Goal: Task Accomplishment & Management: Manage account settings

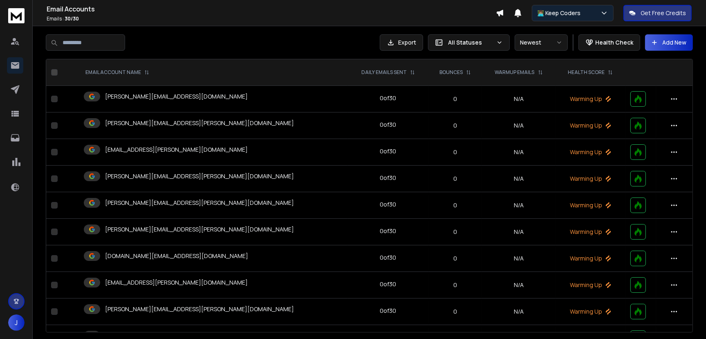
click at [576, 8] on button "👨🏽‍💻 Keep Coders" at bounding box center [573, 13] width 82 height 16
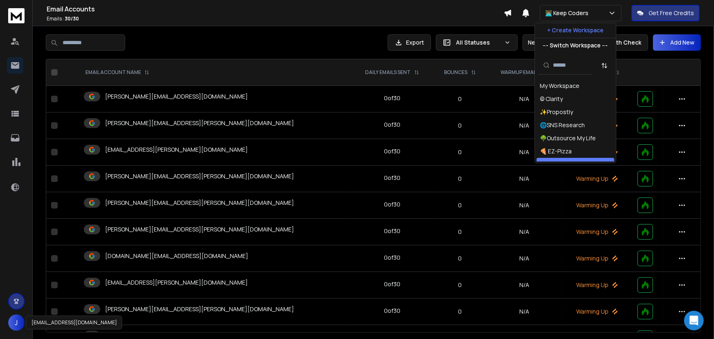
click at [13, 324] on span "J" at bounding box center [16, 322] width 16 height 16
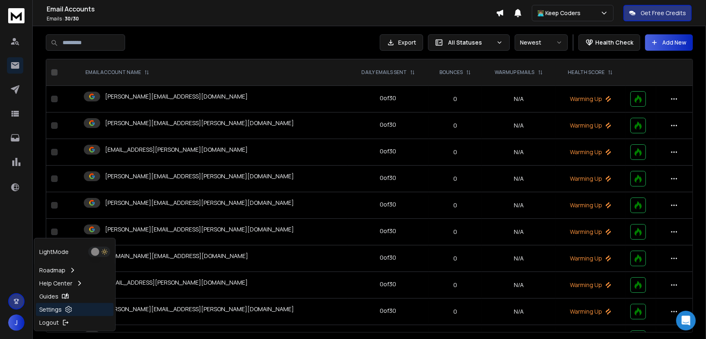
click at [49, 310] on p "Settings" at bounding box center [50, 309] width 22 height 8
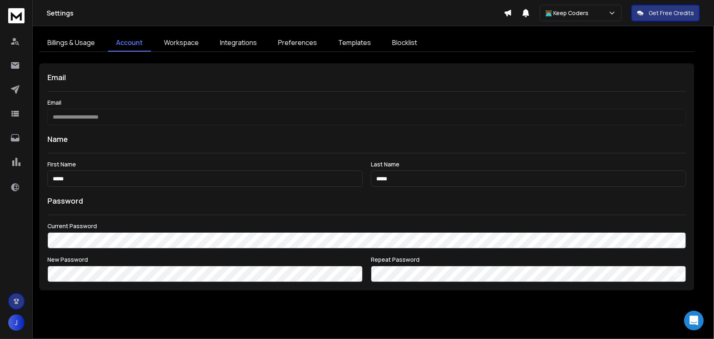
click at [78, 39] on link "Billings & Usage" at bounding box center [71, 42] width 64 height 17
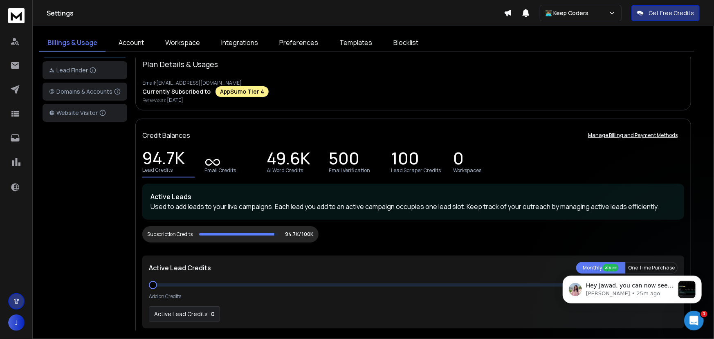
scroll to position [33, 0]
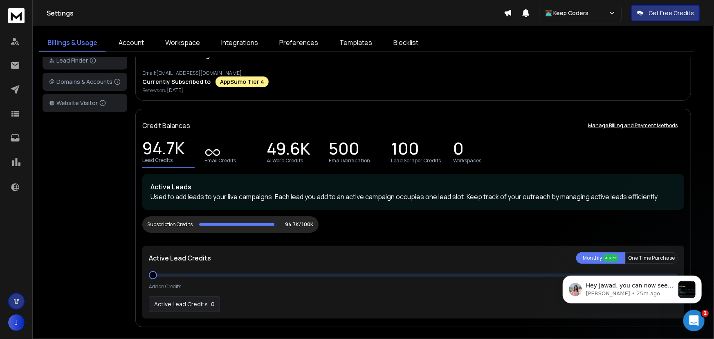
click at [698, 318] on icon "Open Intercom Messenger" at bounding box center [692, 319] width 13 height 13
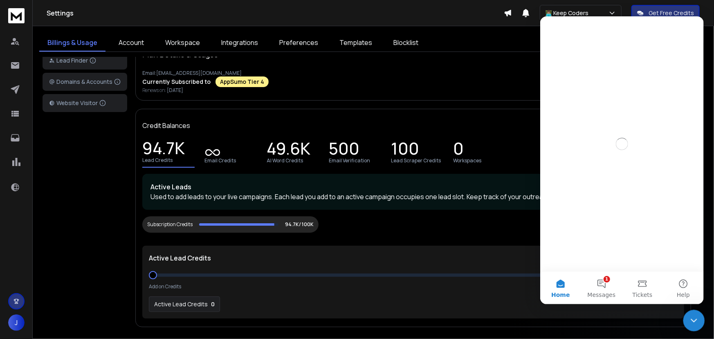
scroll to position [0, 0]
click at [608, 282] on button "1 Messages" at bounding box center [600, 287] width 41 height 33
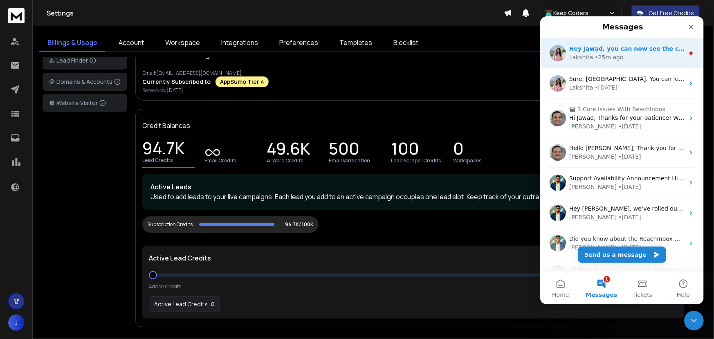
click at [591, 48] on span "Hey Jawad, you can now see the credit renewal date:" at bounding box center [655, 48] width 172 height 7
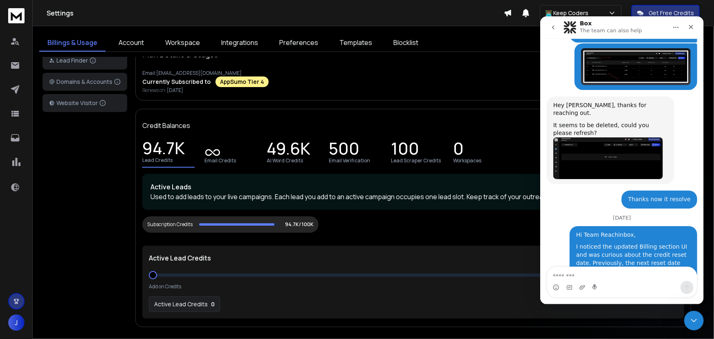
scroll to position [1099, 0]
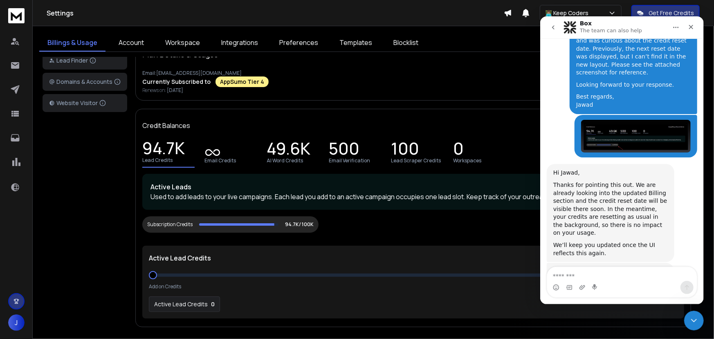
click at [608, 283] on img "Lakshita says…" at bounding box center [608, 315] width 110 height 64
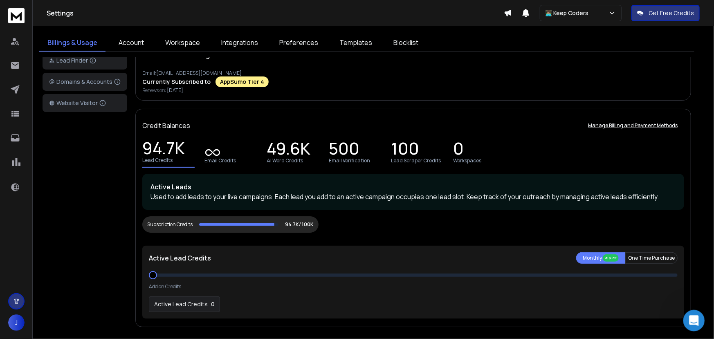
click at [692, 319] on icon "Open Intercom Messenger" at bounding box center [692, 319] width 13 height 13
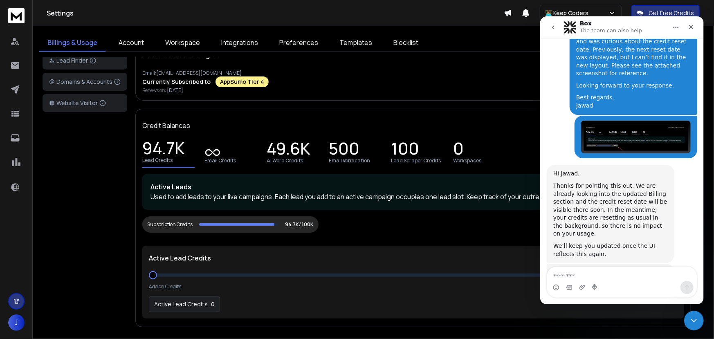
click at [587, 270] on textarea "Message…" at bounding box center [622, 274] width 150 height 14
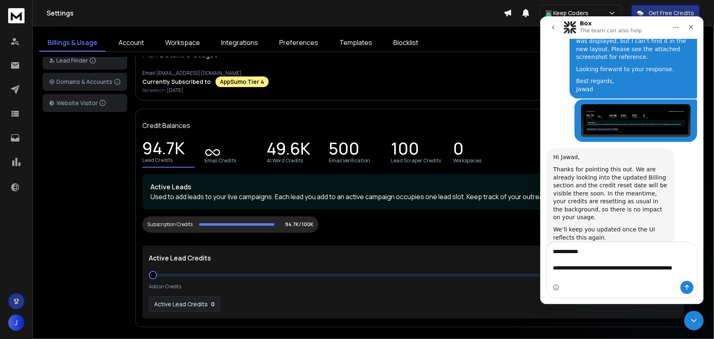
scroll to position [1124, 0]
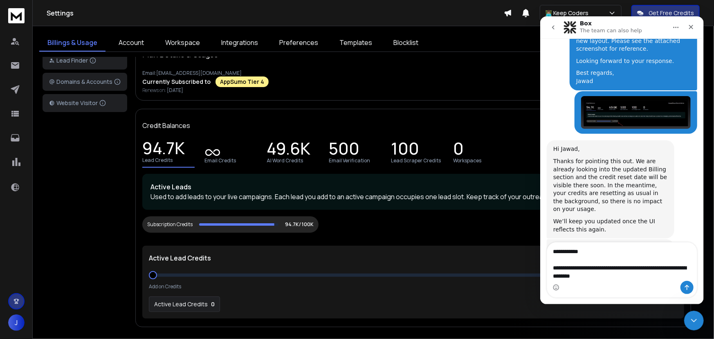
click at [570, 249] on textarea "**********" at bounding box center [622, 261] width 150 height 38
type textarea "**********"
